Goal: Task Accomplishment & Management: Use online tool/utility

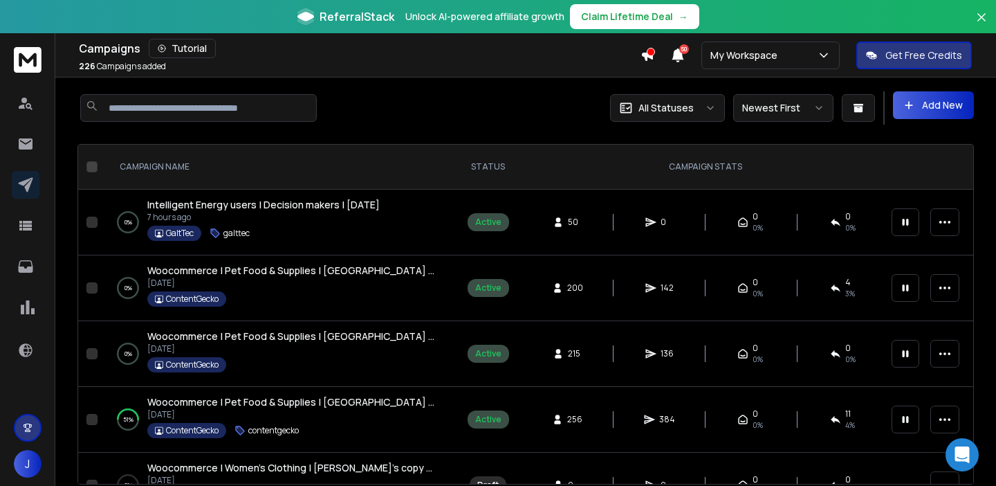
click at [746, 64] on button "My Workspace" at bounding box center [771, 56] width 138 height 28
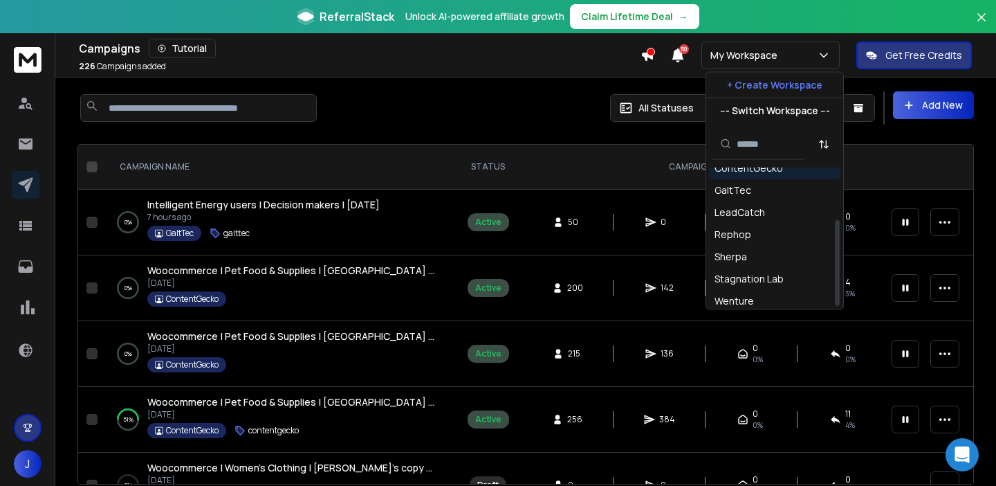
scroll to position [83, 0]
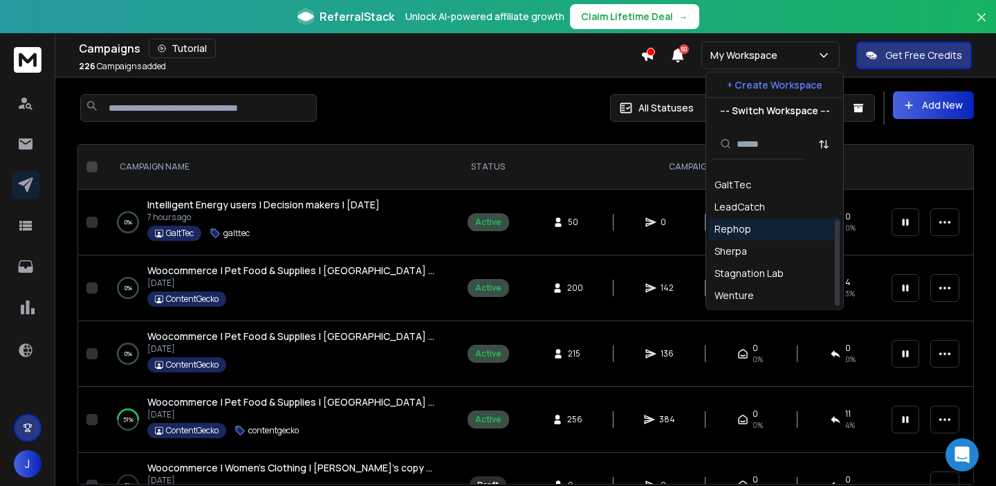
click at [768, 234] on div "Rephop" at bounding box center [774, 229] width 131 height 22
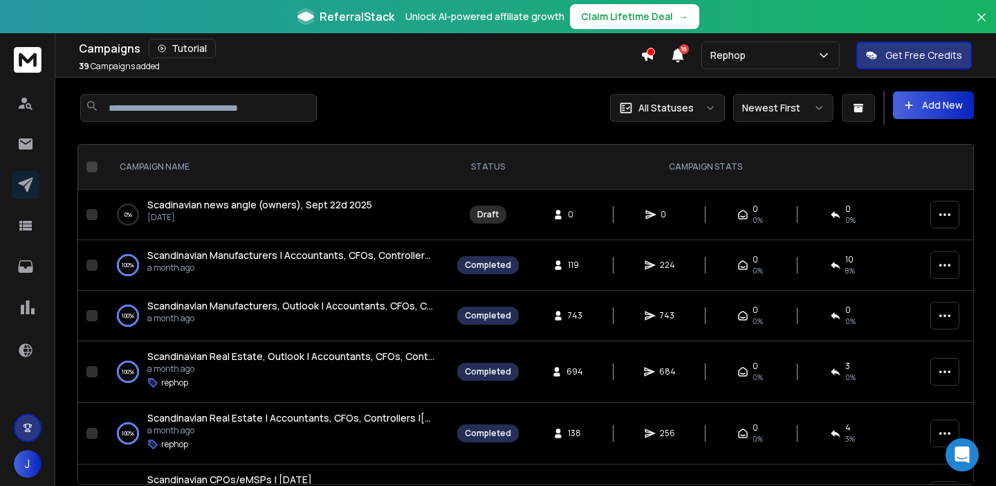
click at [278, 246] on td "100 % Scandinavian Manufacturers | Accountants, CFOs, Controllers |Sept 16th 20…" at bounding box center [276, 265] width 346 height 51
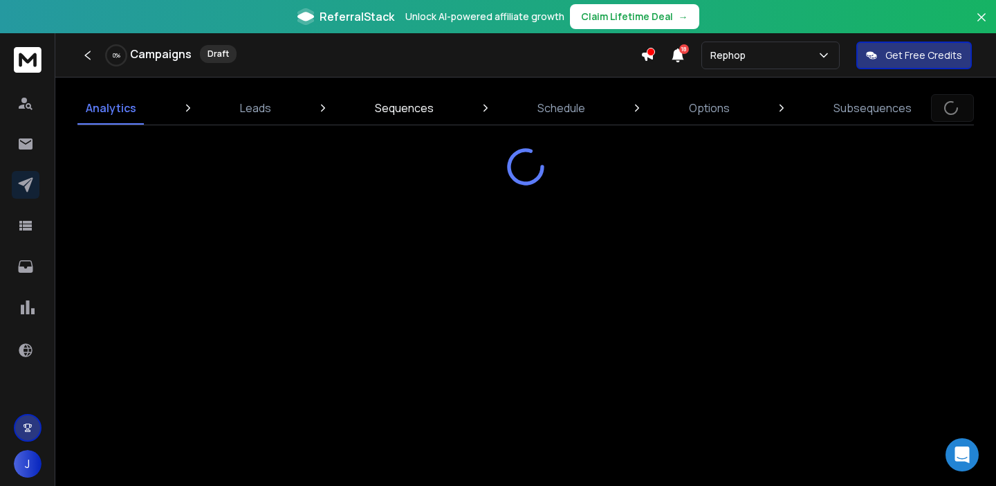
click at [382, 110] on p "Sequences" at bounding box center [404, 108] width 59 height 17
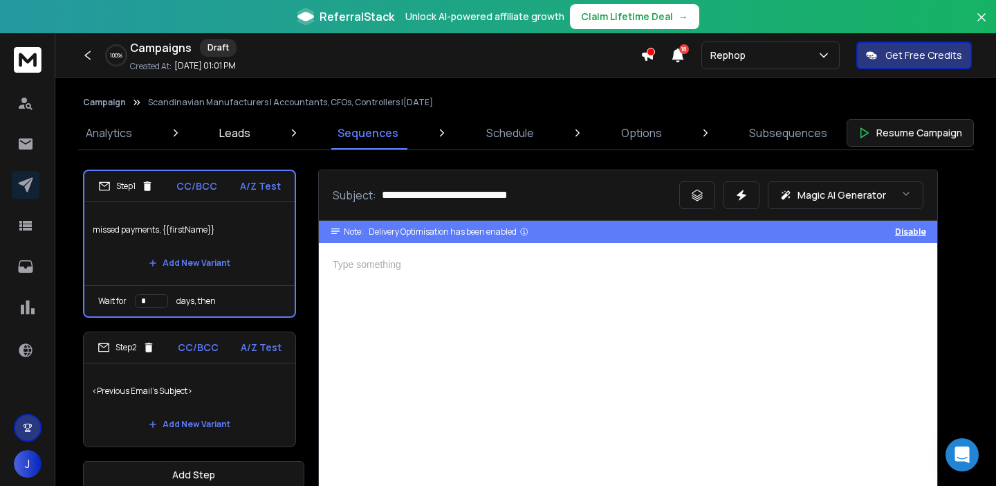
click at [236, 136] on p "Leads" at bounding box center [234, 133] width 31 height 17
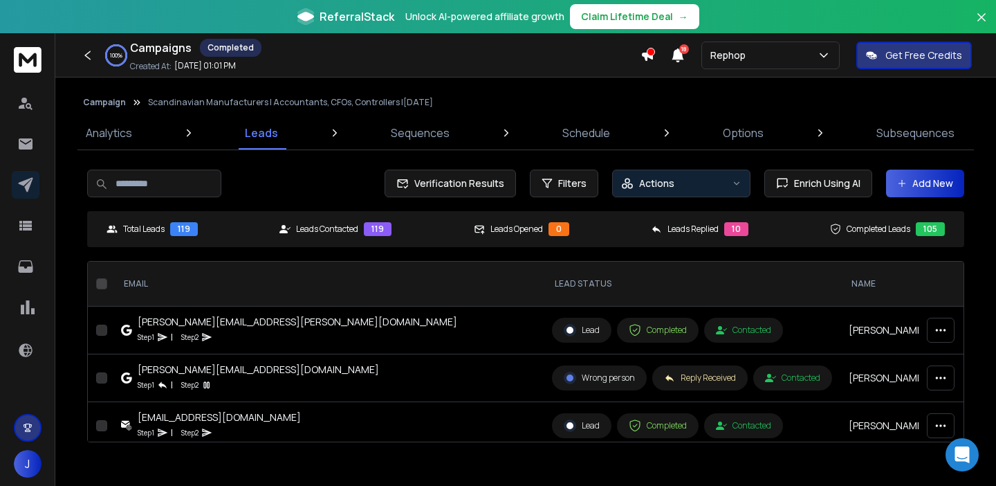
click at [713, 185] on div "Actions" at bounding box center [673, 183] width 105 height 14
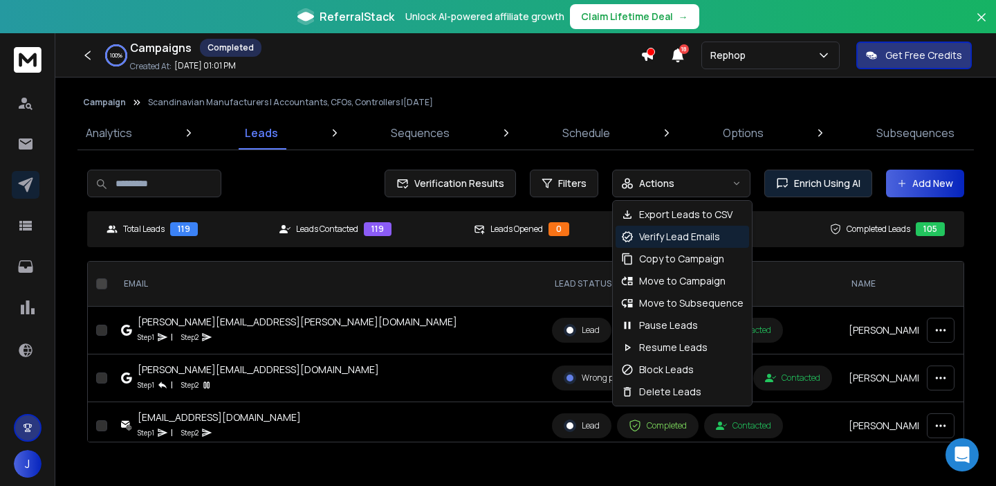
click at [805, 181] on span "Enrich Using AI" at bounding box center [825, 183] width 72 height 14
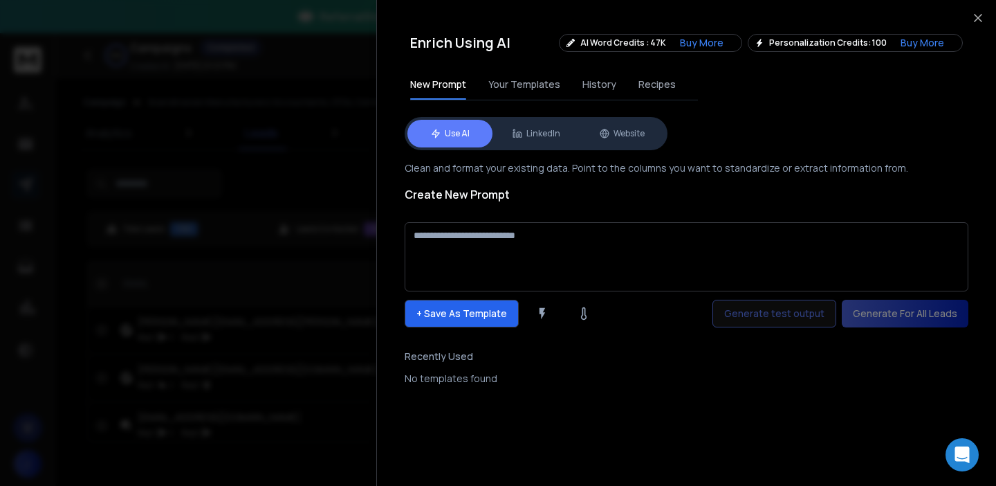
click at [558, 194] on div "Create New Prompt" at bounding box center [687, 194] width 564 height 17
click at [317, 220] on div at bounding box center [498, 243] width 996 height 486
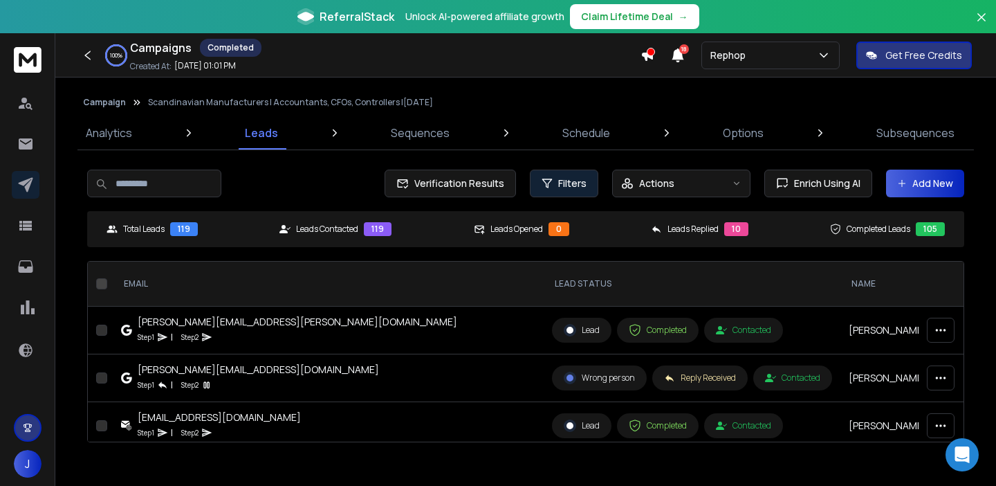
click at [575, 192] on button "Filters" at bounding box center [564, 184] width 69 height 28
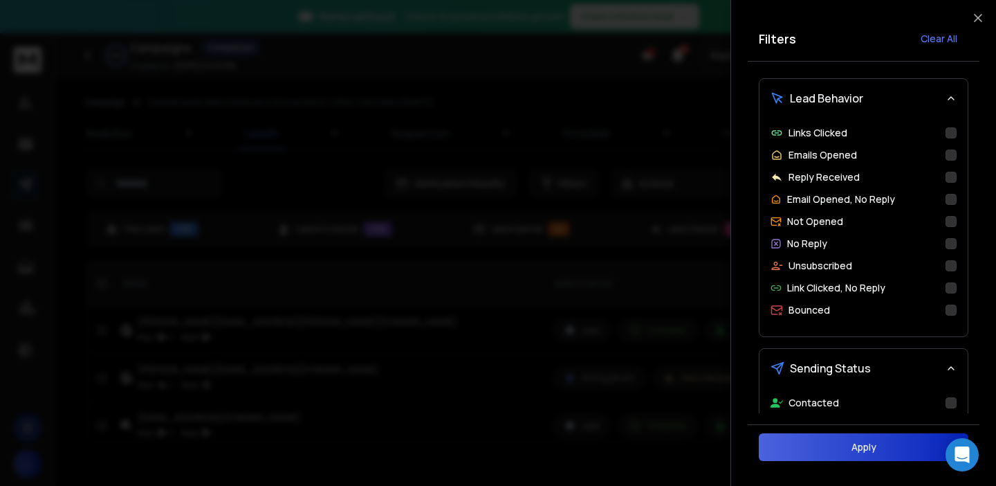
click at [949, 177] on button "Reply Received" at bounding box center [951, 177] width 11 height 11
click at [806, 443] on button "Apply" at bounding box center [864, 447] width 210 height 28
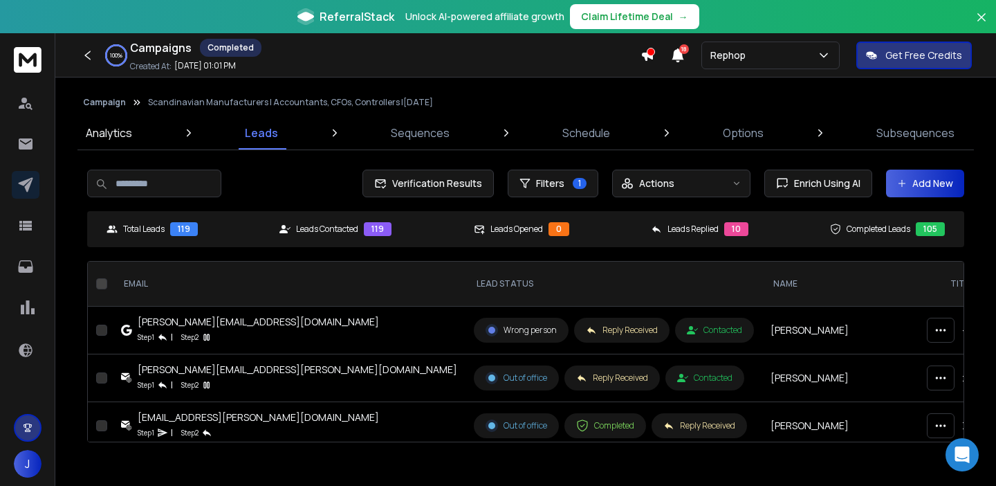
click at [116, 127] on p "Analytics" at bounding box center [109, 133] width 46 height 17
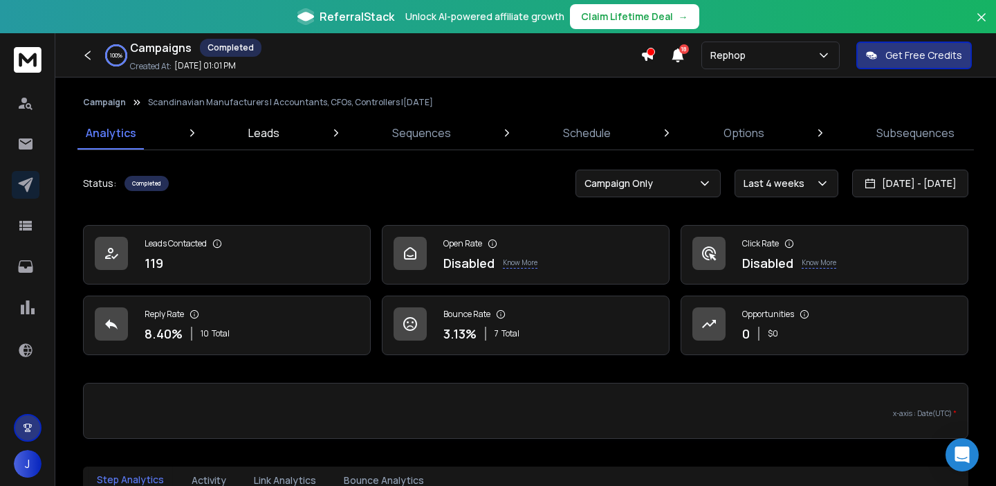
click at [266, 127] on p "Leads" at bounding box center [263, 133] width 31 height 17
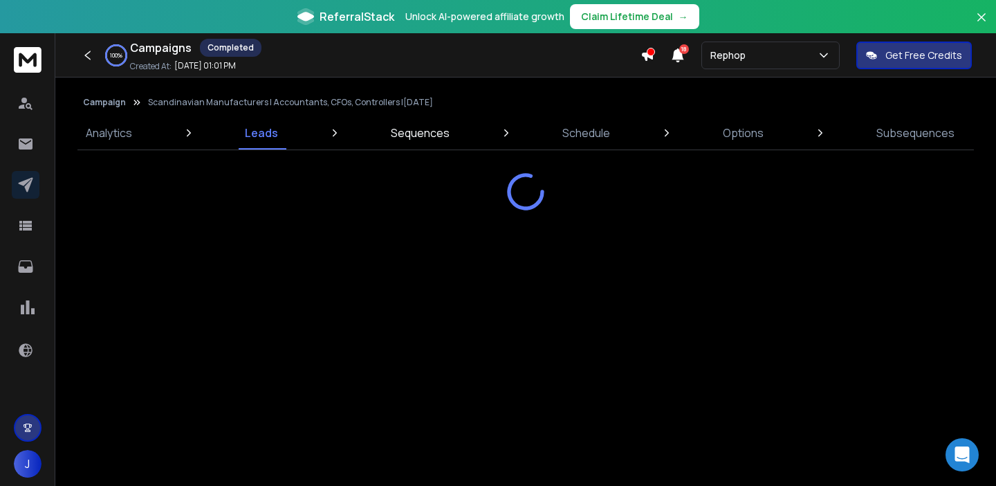
click at [420, 138] on p "Sequences" at bounding box center [420, 133] width 59 height 17
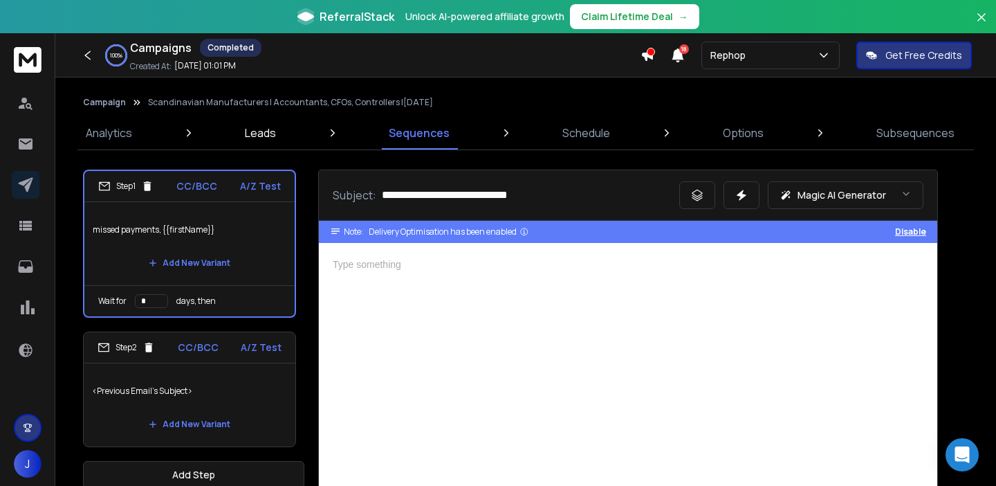
click at [262, 136] on p "Leads" at bounding box center [260, 133] width 31 height 17
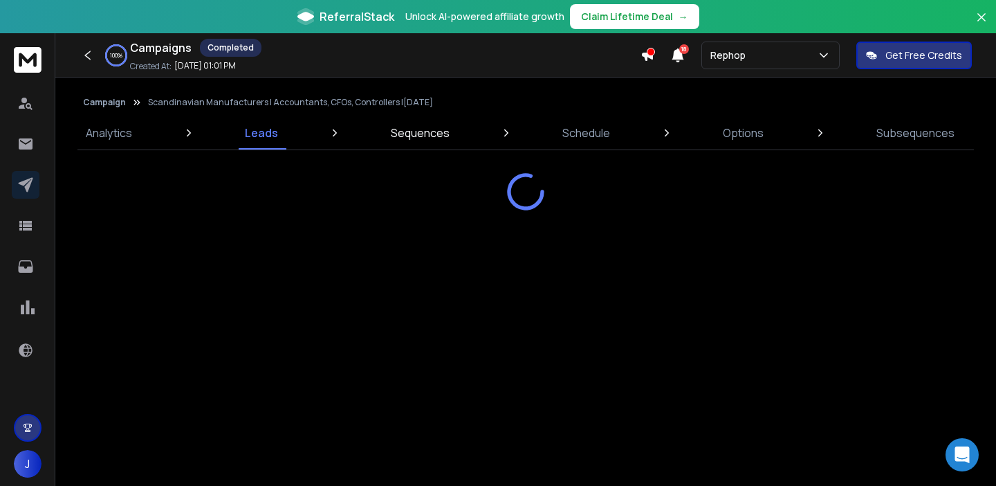
click at [405, 136] on p "Sequences" at bounding box center [420, 133] width 59 height 17
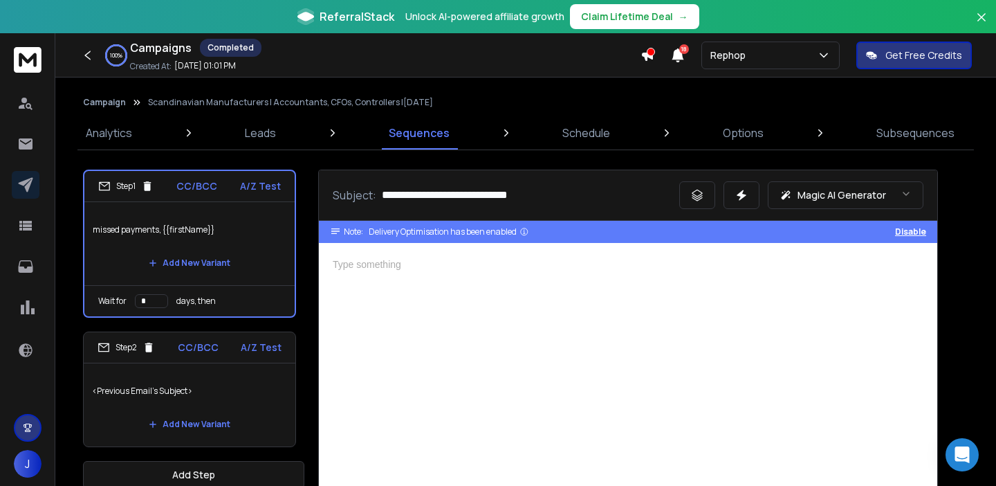
scroll to position [67, 0]
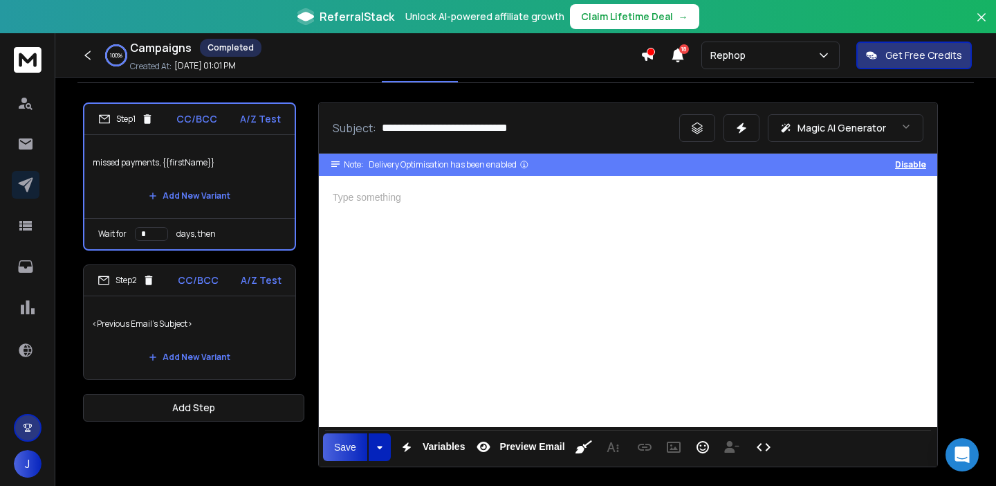
click at [239, 317] on p "<Previous Email's Subject>" at bounding box center [189, 323] width 195 height 39
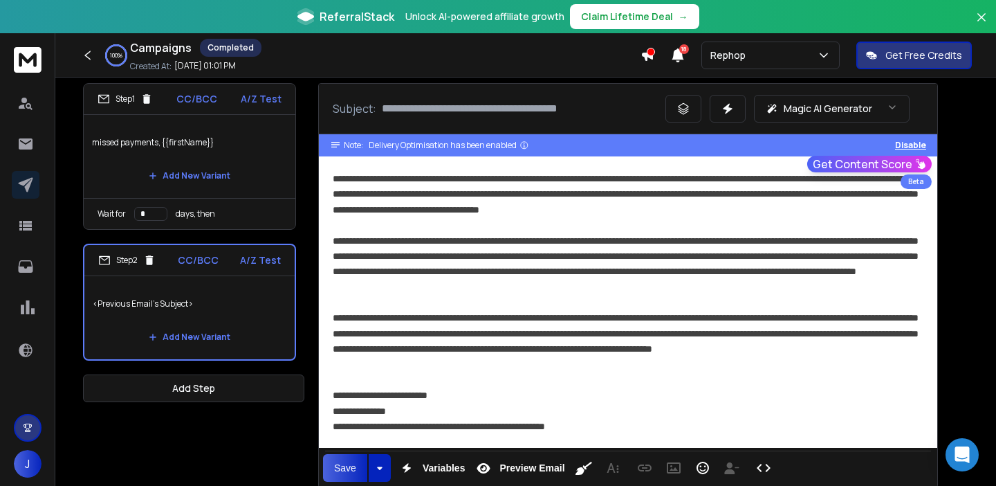
scroll to position [103, 0]
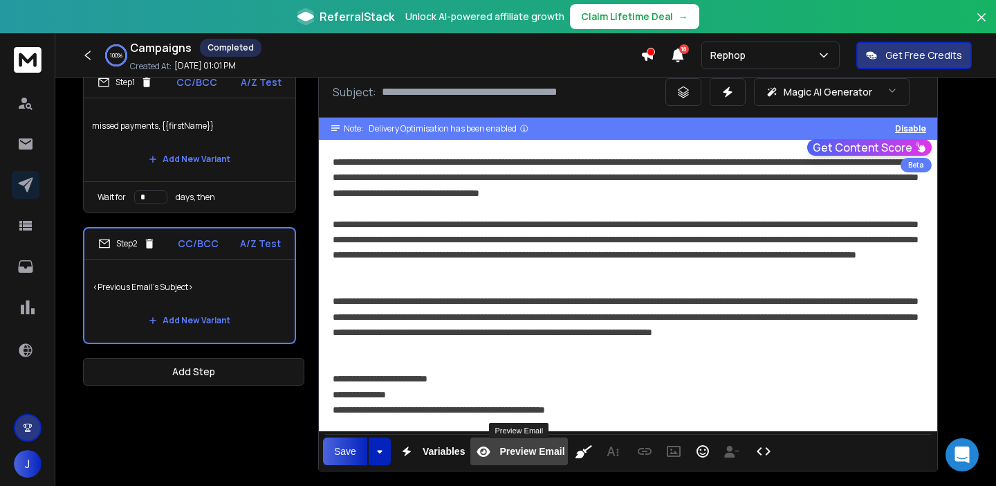
click at [525, 446] on span "Preview Email" at bounding box center [532, 452] width 71 height 12
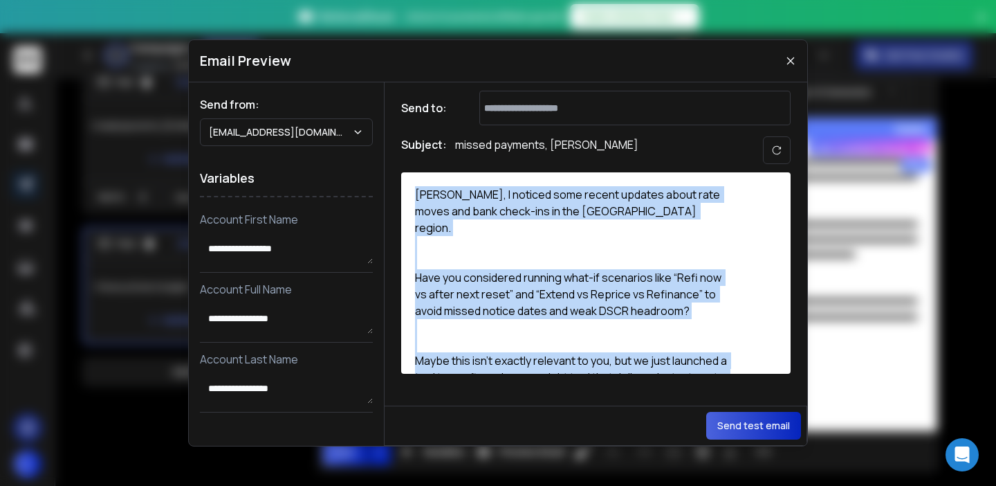
scroll to position [178, 0]
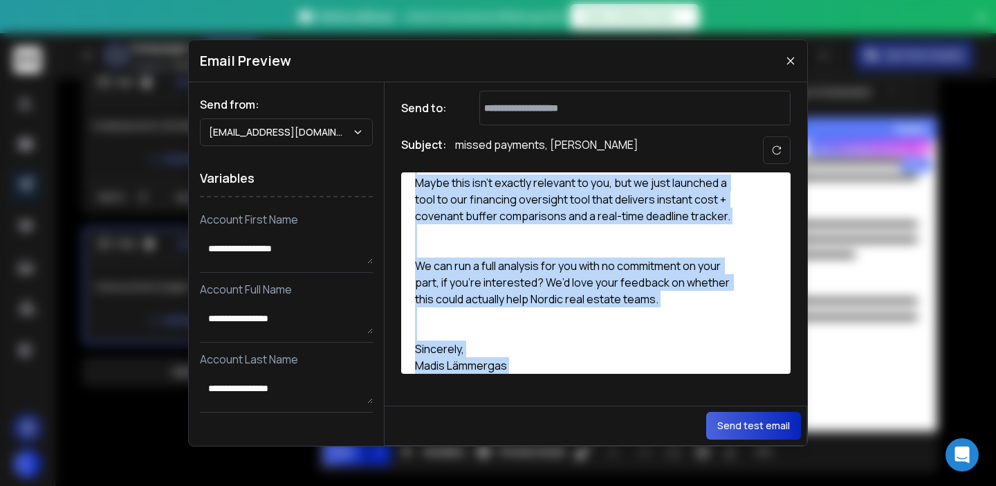
drag, startPoint x: 418, startPoint y: 194, endPoint x: 574, endPoint y: 365, distance: 231.2
click at [574, 365] on div "Filip, I noticed some recent updates about rate moves and bank check-ins in the…" at bounding box center [596, 272] width 390 height 201
copy div "Filip, I noticed some recent updates about rate moves and bank check-ins in the…"
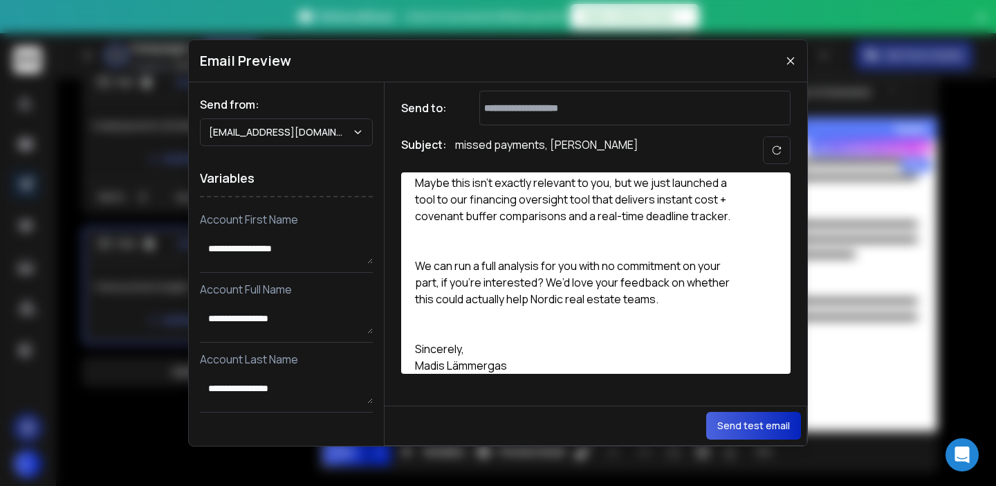
click at [831, 144] on div "**********" at bounding box center [498, 243] width 996 height 435
click at [824, 140] on div "**********" at bounding box center [498, 243] width 996 height 435
click at [796, 65] on div "Email Preview" at bounding box center [498, 61] width 619 height 42
click at [792, 65] on icon at bounding box center [790, 60] width 11 height 11
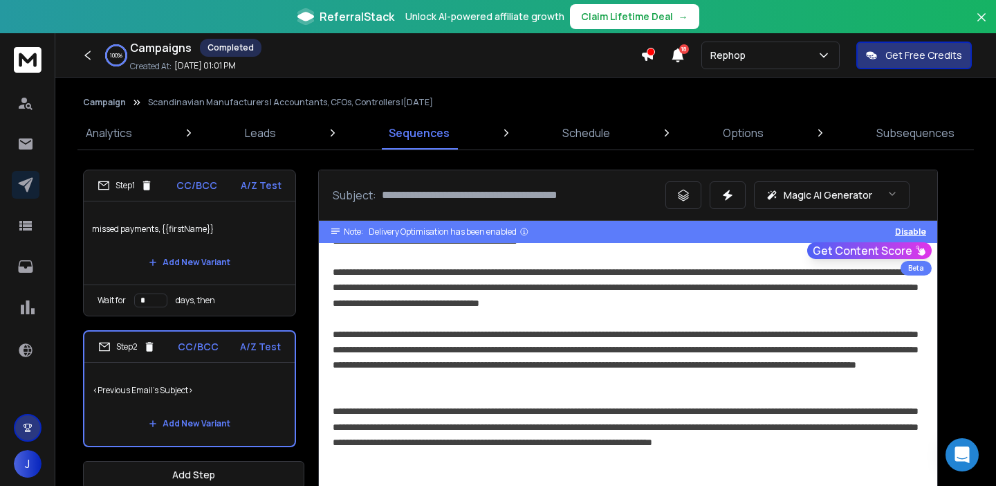
scroll to position [0, 0]
